Goal: Find specific page/section: Find specific page/section

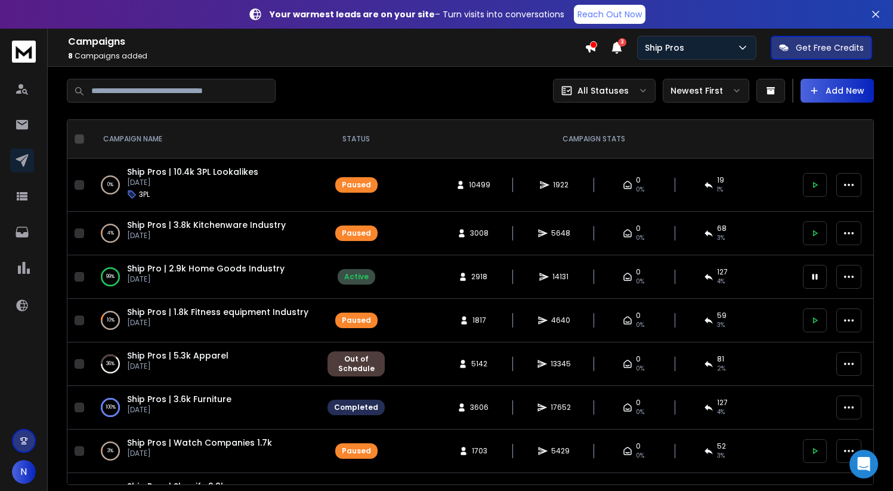
click at [673, 50] on p "Ship Pros" at bounding box center [667, 48] width 44 height 12
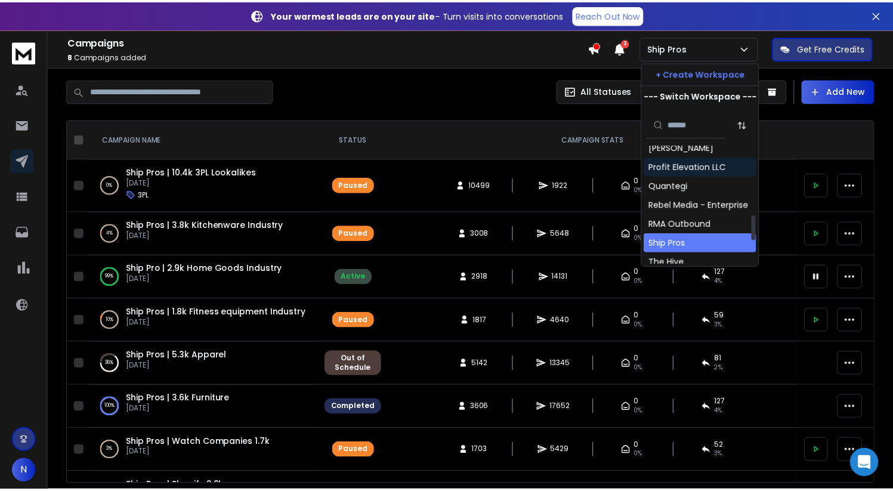
scroll to position [336, 0]
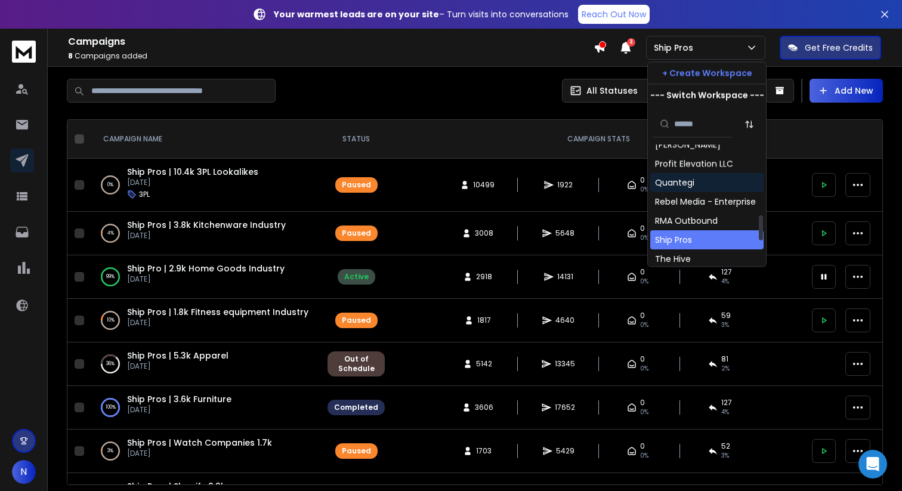
click at [690, 180] on div "Quantegi" at bounding box center [674, 183] width 39 height 12
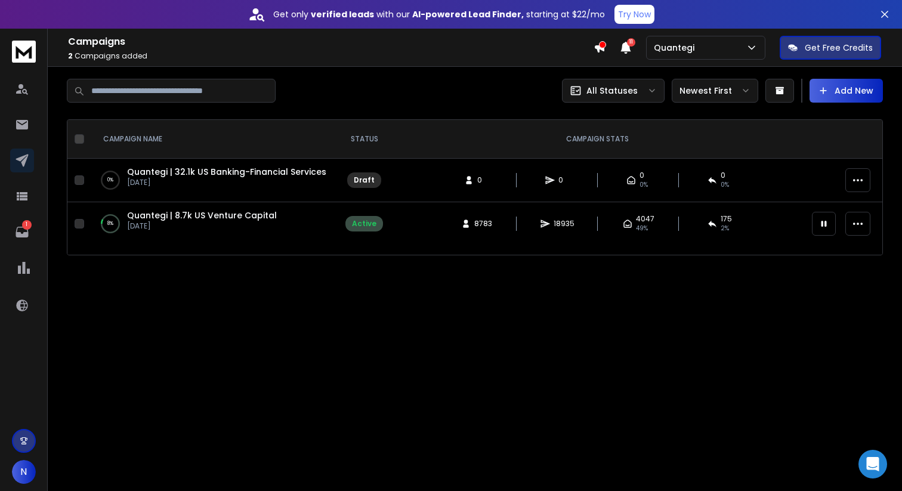
click at [261, 173] on span "Quantegi | 32.1k US Banking-Financial Services" at bounding box center [226, 172] width 199 height 12
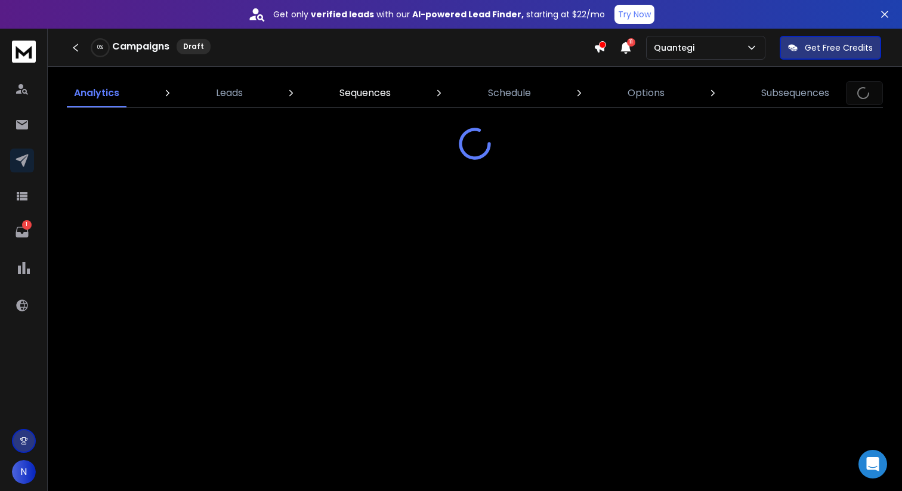
click at [356, 94] on p "Sequences" at bounding box center [364, 93] width 51 height 14
